Goal: Information Seeking & Learning: Check status

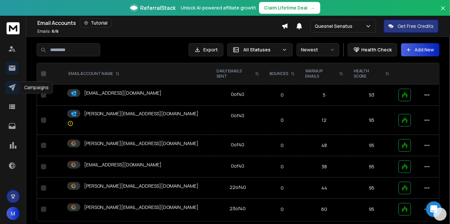
click at [12, 87] on icon at bounding box center [12, 87] width 8 height 8
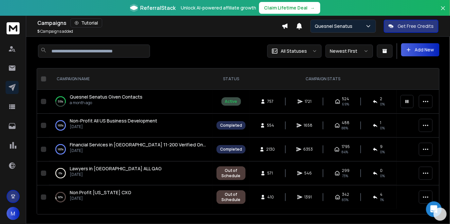
click at [340, 29] on button "Quesnel Senatus" at bounding box center [342, 26] width 65 height 13
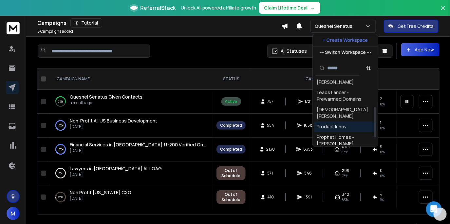
scroll to position [58, 0]
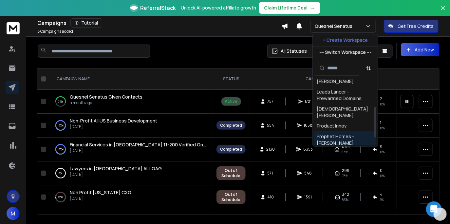
click at [330, 133] on div "Prophet Homes - Richard Lima" at bounding box center [345, 139] width 57 height 13
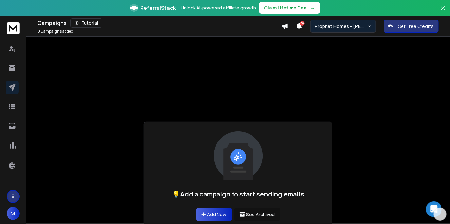
click at [359, 28] on p "Prophet Homes - Richard Lima" at bounding box center [341, 26] width 53 height 7
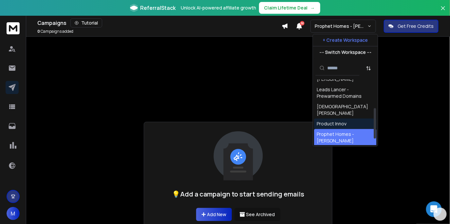
scroll to position [73, 0]
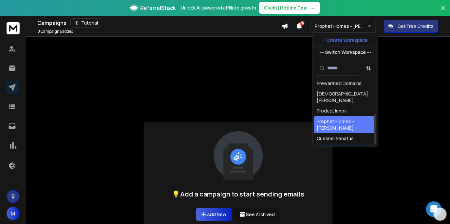
click at [344, 146] on div "Sports Mind Coach" at bounding box center [337, 149] width 41 height 7
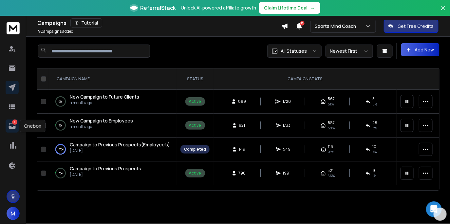
click at [16, 123] on p "2" at bounding box center [14, 122] width 5 height 5
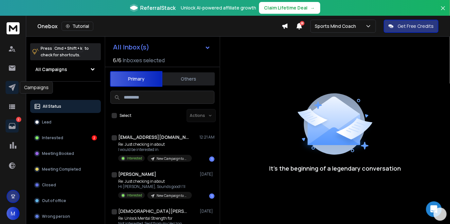
click at [15, 89] on icon at bounding box center [12, 87] width 8 height 8
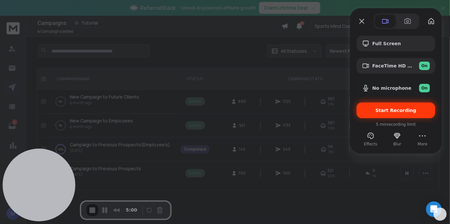
click at [394, 106] on div "Start Recording" at bounding box center [396, 110] width 79 height 16
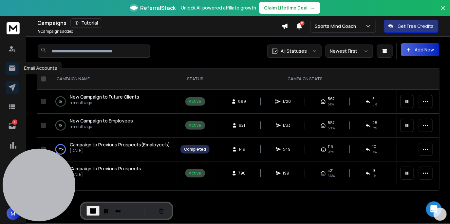
click at [17, 68] on link at bounding box center [12, 68] width 13 height 13
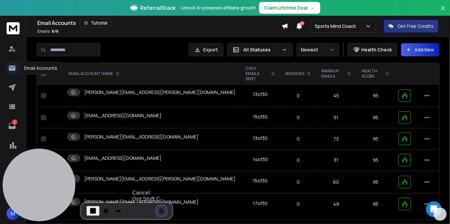
click at [158, 210] on button "Cancel Recording" at bounding box center [161, 211] width 10 height 10
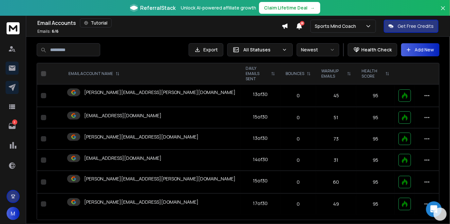
click at [16, 89] on link at bounding box center [12, 87] width 13 height 13
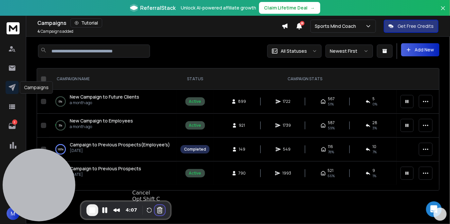
click at [160, 209] on button "Cancel Recording" at bounding box center [160, 210] width 10 height 10
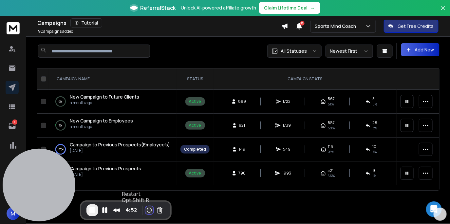
click at [147, 210] on button "Restart Recording" at bounding box center [149, 210] width 8 height 8
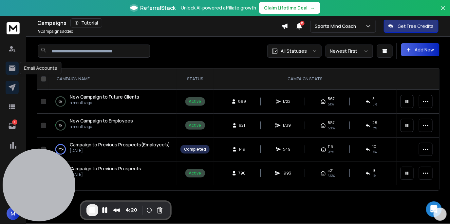
click at [11, 69] on icon at bounding box center [12, 67] width 7 height 5
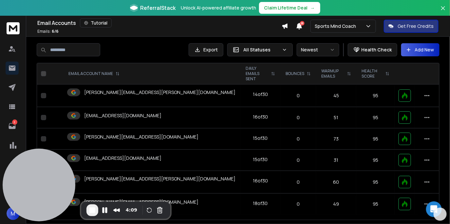
click at [403, 95] on icon at bounding box center [404, 95] width 7 height 7
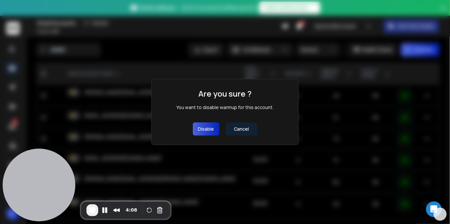
click at [244, 130] on button "Cancel" at bounding box center [241, 128] width 31 height 13
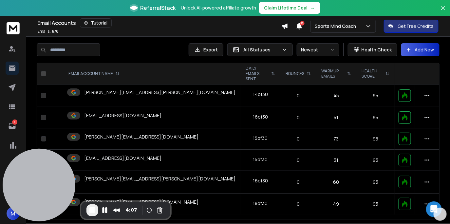
click at [140, 94] on p "[PERSON_NAME][EMAIL_ADDRESS][PERSON_NAME][DOMAIN_NAME]" at bounding box center [159, 92] width 151 height 7
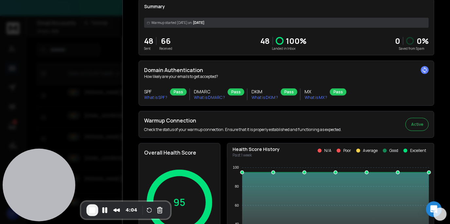
scroll to position [80, 0]
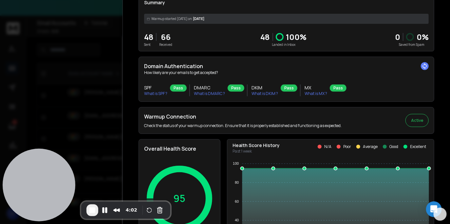
click at [145, 87] on h3 "SPF" at bounding box center [155, 87] width 23 height 7
click at [198, 86] on h3 "DMARC" at bounding box center [209, 87] width 31 height 7
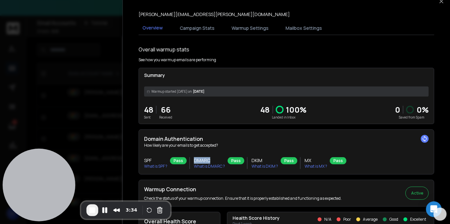
scroll to position [0, 0]
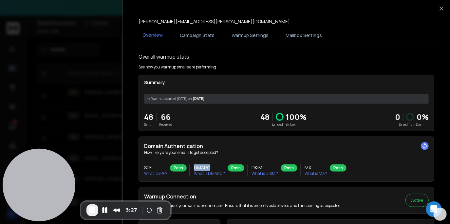
click at [81, 45] on div at bounding box center [225, 112] width 450 height 224
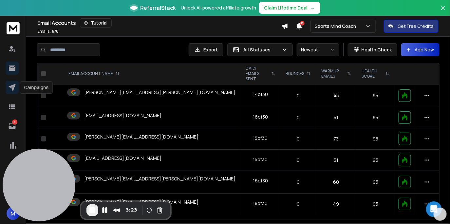
click at [10, 85] on icon at bounding box center [12, 87] width 8 height 8
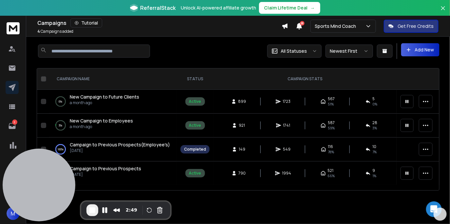
click at [141, 142] on span "Campaign to Previous Prospects(Employee's)" at bounding box center [120, 144] width 100 height 6
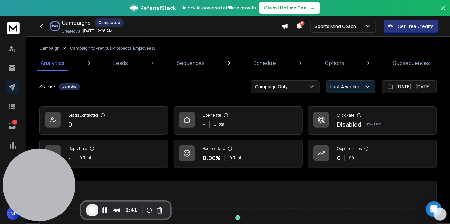
click at [339, 89] on p "Last 4 weeks" at bounding box center [345, 86] width 31 height 7
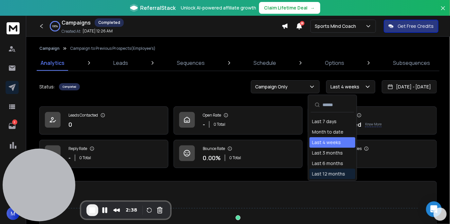
click at [324, 171] on div "Last 12 months" at bounding box center [328, 174] width 33 height 7
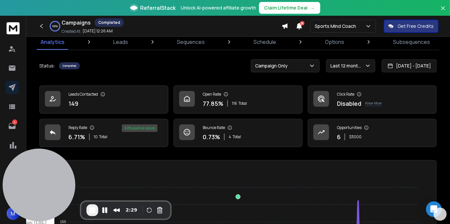
scroll to position [23, 0]
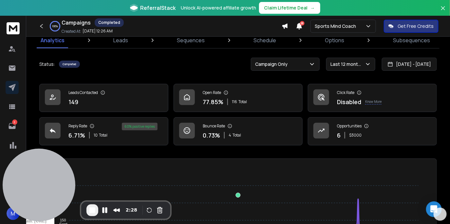
click at [207, 101] on p "77.85 %" at bounding box center [213, 101] width 21 height 9
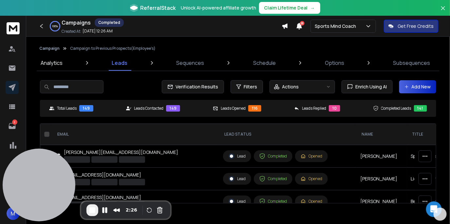
click at [58, 62] on p "Analytics" at bounding box center [52, 63] width 22 height 8
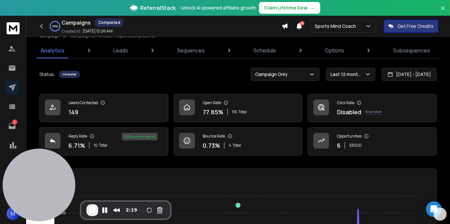
scroll to position [13, 0]
click at [13, 85] on icon at bounding box center [12, 87] width 7 height 7
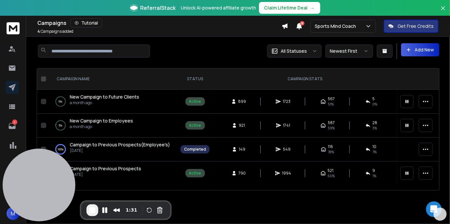
click at [113, 172] on p "[DATE]" at bounding box center [105, 174] width 71 height 5
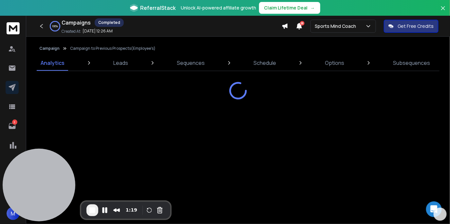
click at [171, 96] on div at bounding box center [237, 90] width 397 height 21
click at [126, 63] on p "Leads" at bounding box center [120, 63] width 15 height 8
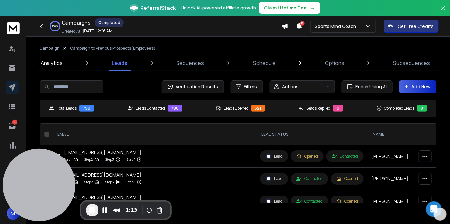
click at [54, 63] on p "Analytics" at bounding box center [52, 63] width 22 height 8
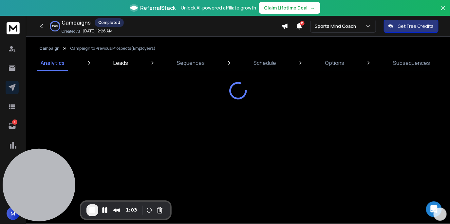
click at [130, 61] on link "Leads" at bounding box center [120, 63] width 23 height 16
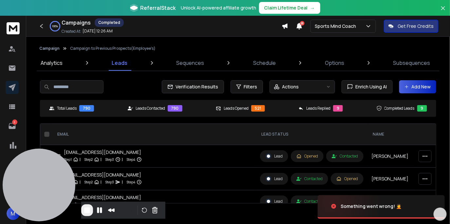
click at [54, 58] on link "Analytics" at bounding box center [52, 63] width 30 height 16
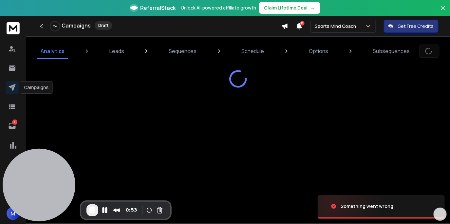
click at [11, 91] on link at bounding box center [12, 87] width 13 height 13
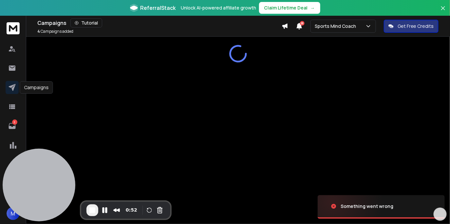
click at [14, 88] on icon at bounding box center [12, 87] width 8 height 8
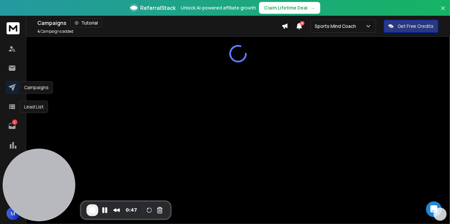
click at [11, 89] on icon at bounding box center [12, 87] width 8 height 8
